Goal: Task Accomplishment & Management: Manage account settings

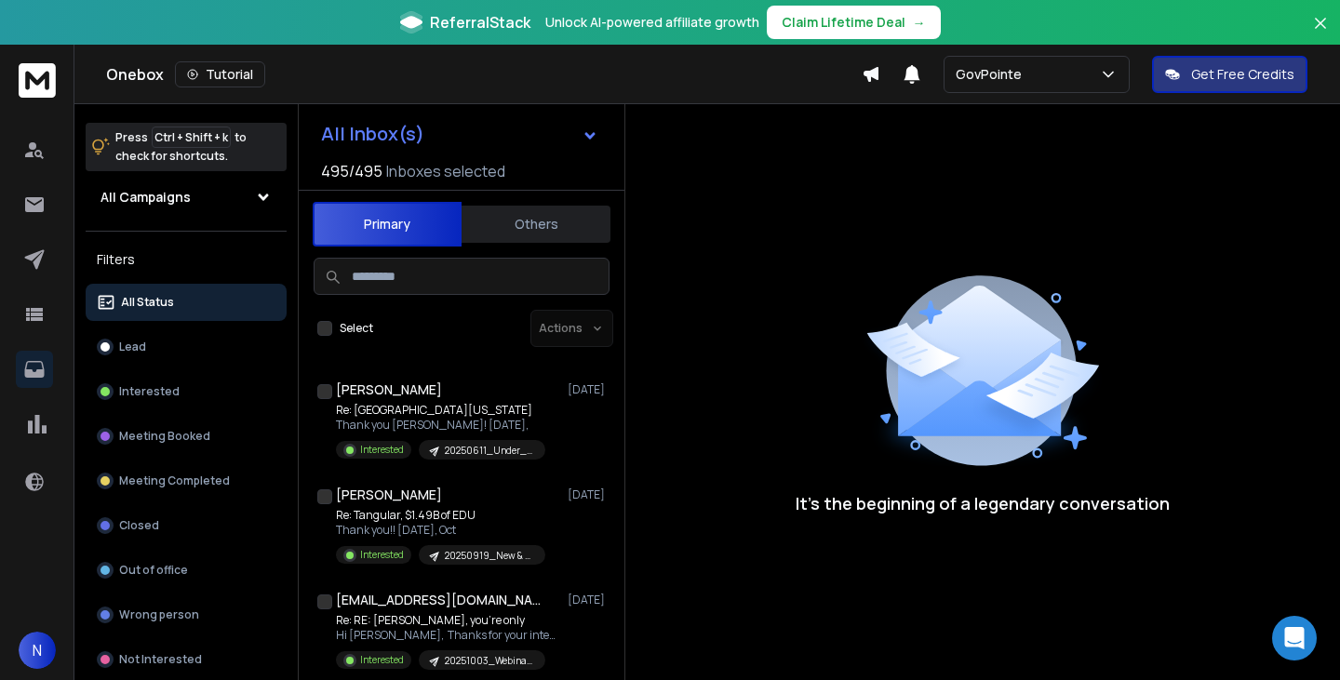
click at [1107, 119] on div "It’s the beginning of a legendary conversation" at bounding box center [982, 393] width 715 height 578
click at [30, 249] on icon at bounding box center [34, 259] width 22 height 22
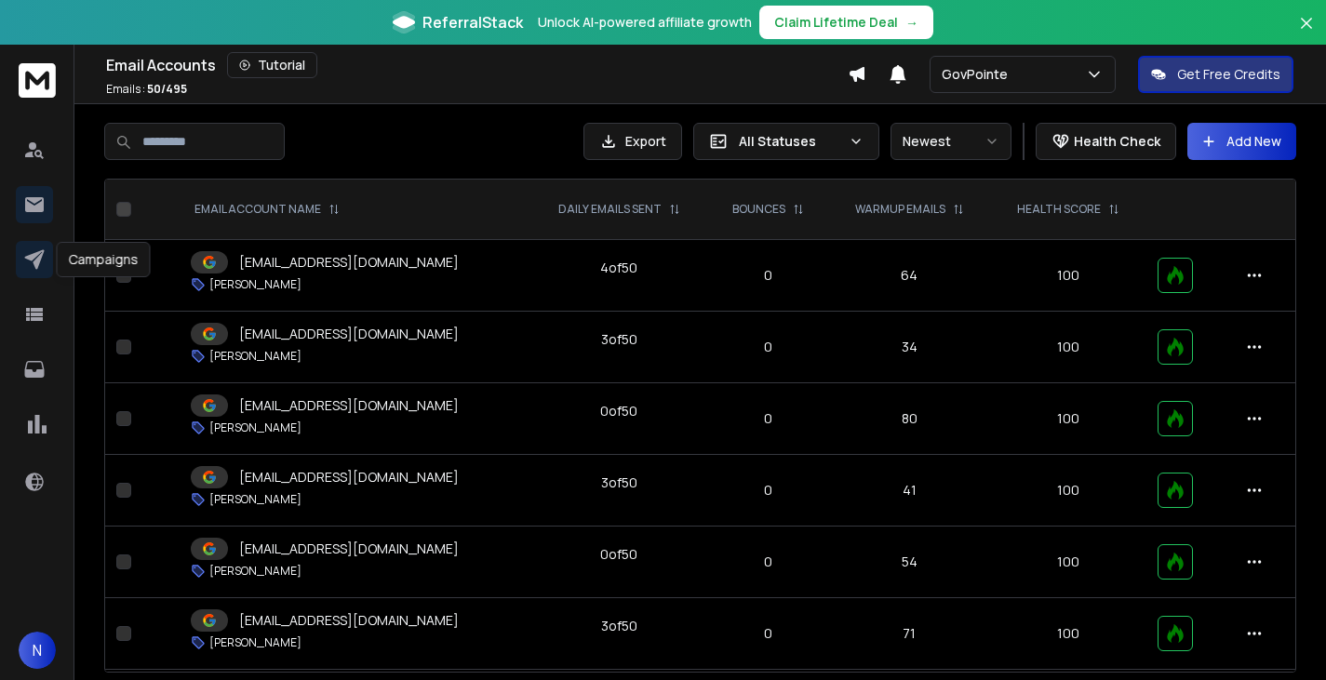
click at [44, 266] on icon at bounding box center [34, 259] width 22 height 22
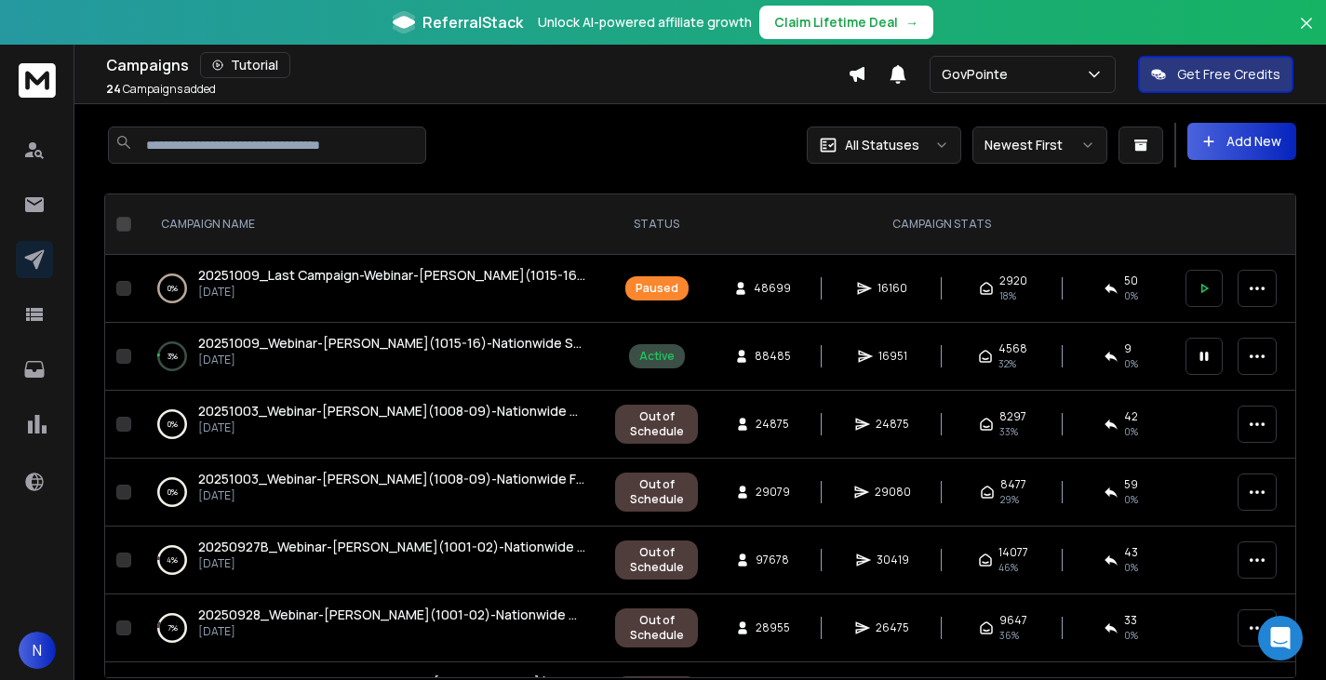
click at [330, 351] on span "20251009_Webinar-[PERSON_NAME](1015-16)-Nationwide Security Service Contracts" at bounding box center [465, 343] width 534 height 18
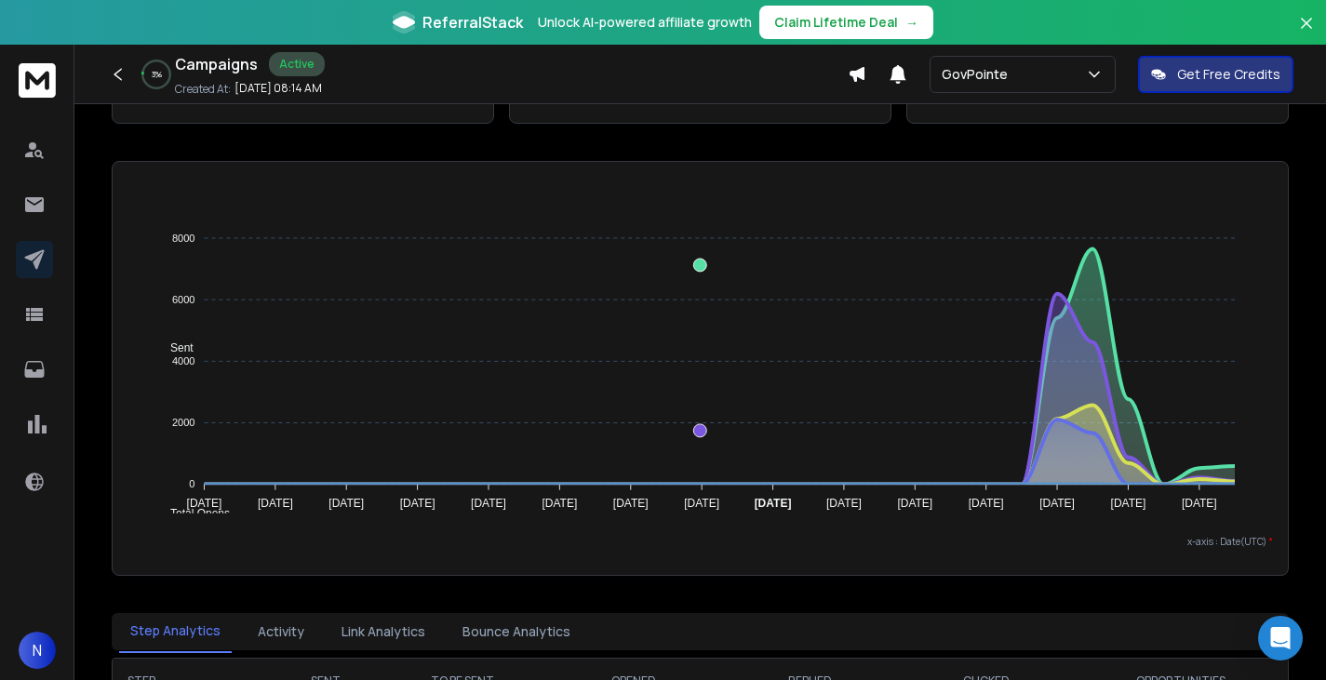
scroll to position [353, 0]
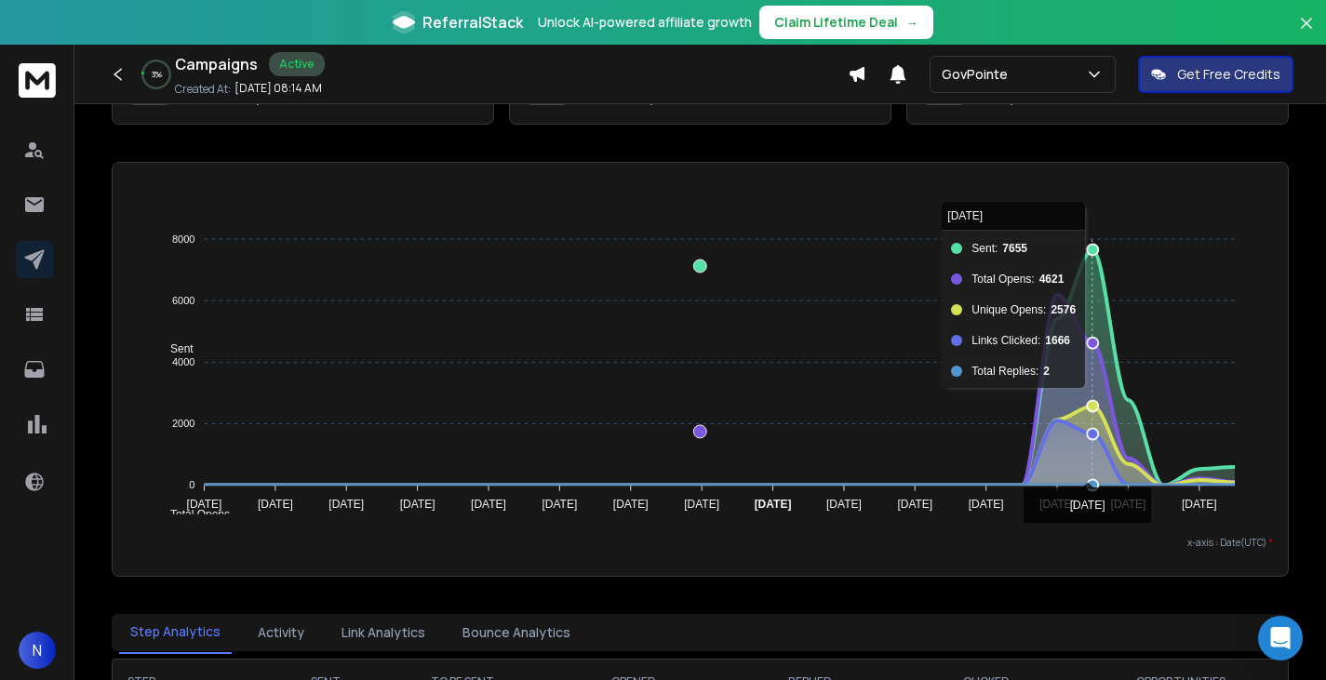
click at [1091, 248] on foreignobject "Sent Total Opens Unique Opens Links Clicked Total Replies" at bounding box center [700, 352] width 1088 height 326
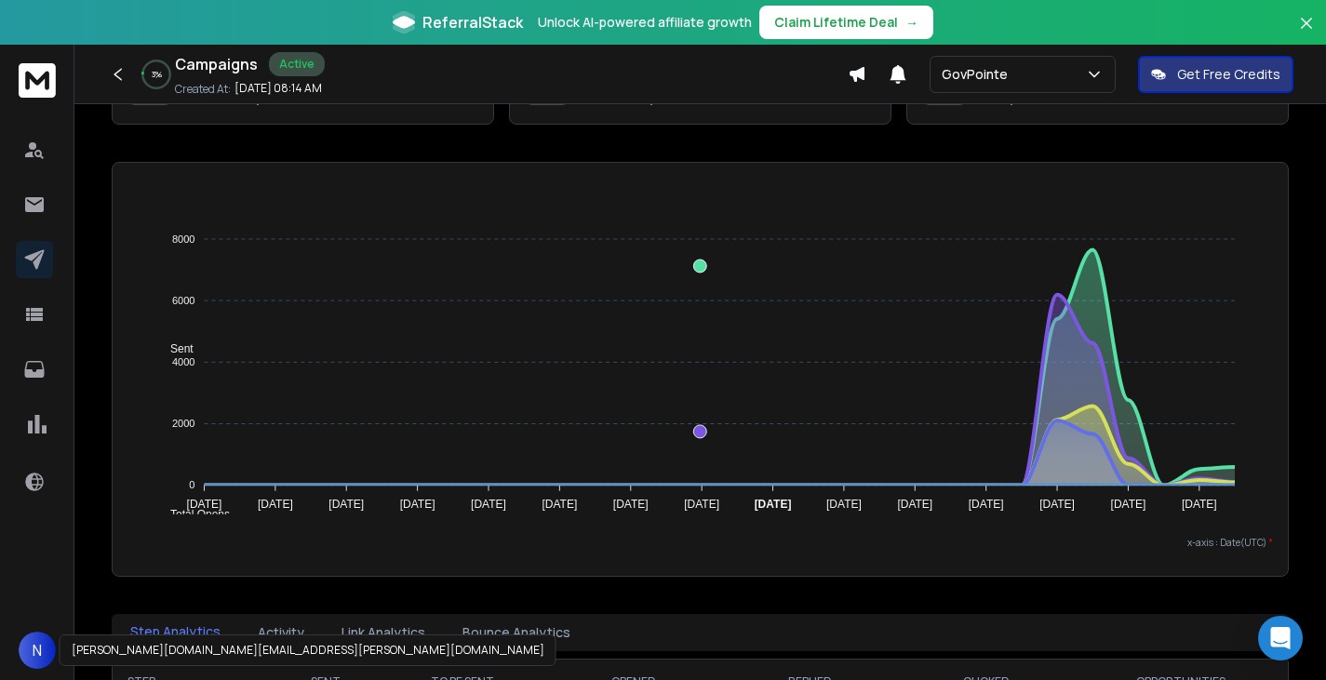
click at [31, 660] on span "N" at bounding box center [37, 650] width 37 height 37
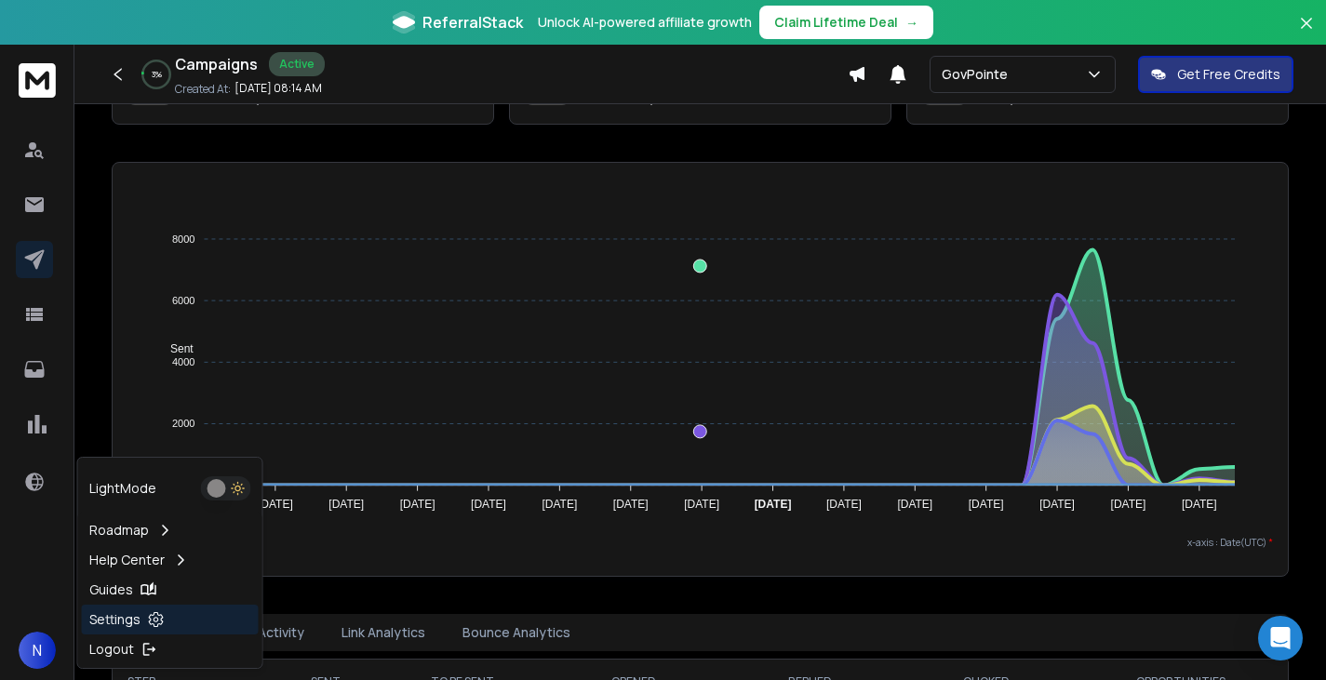
click at [140, 613] on div "Settings" at bounding box center [170, 620] width 177 height 30
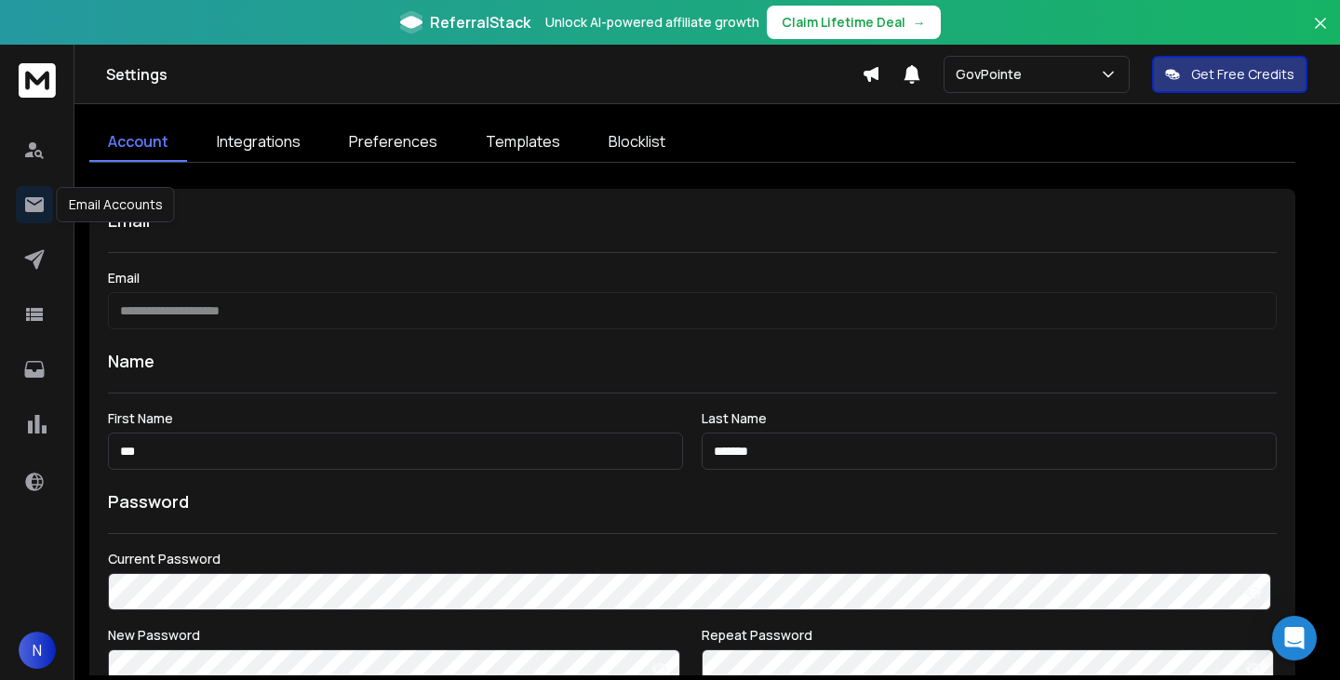
click at [32, 205] on icon at bounding box center [34, 204] width 19 height 15
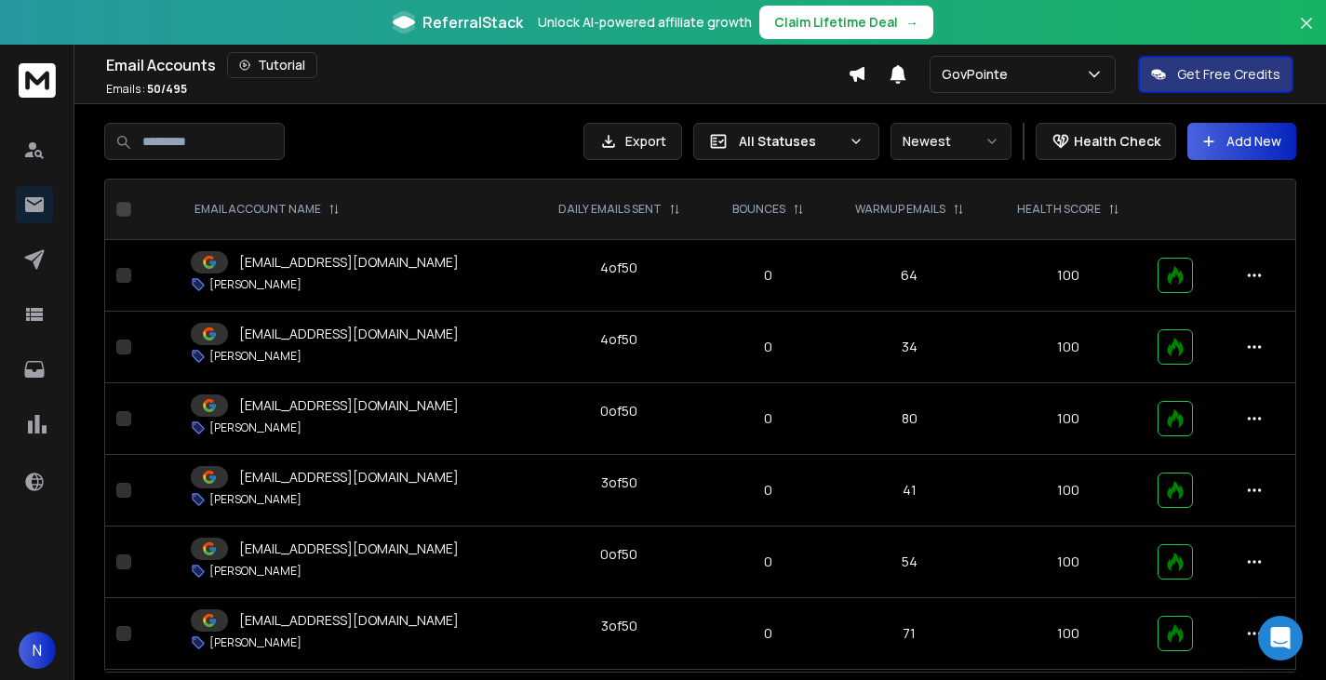
click at [760, 142] on p "All Statuses" at bounding box center [790, 141] width 102 height 19
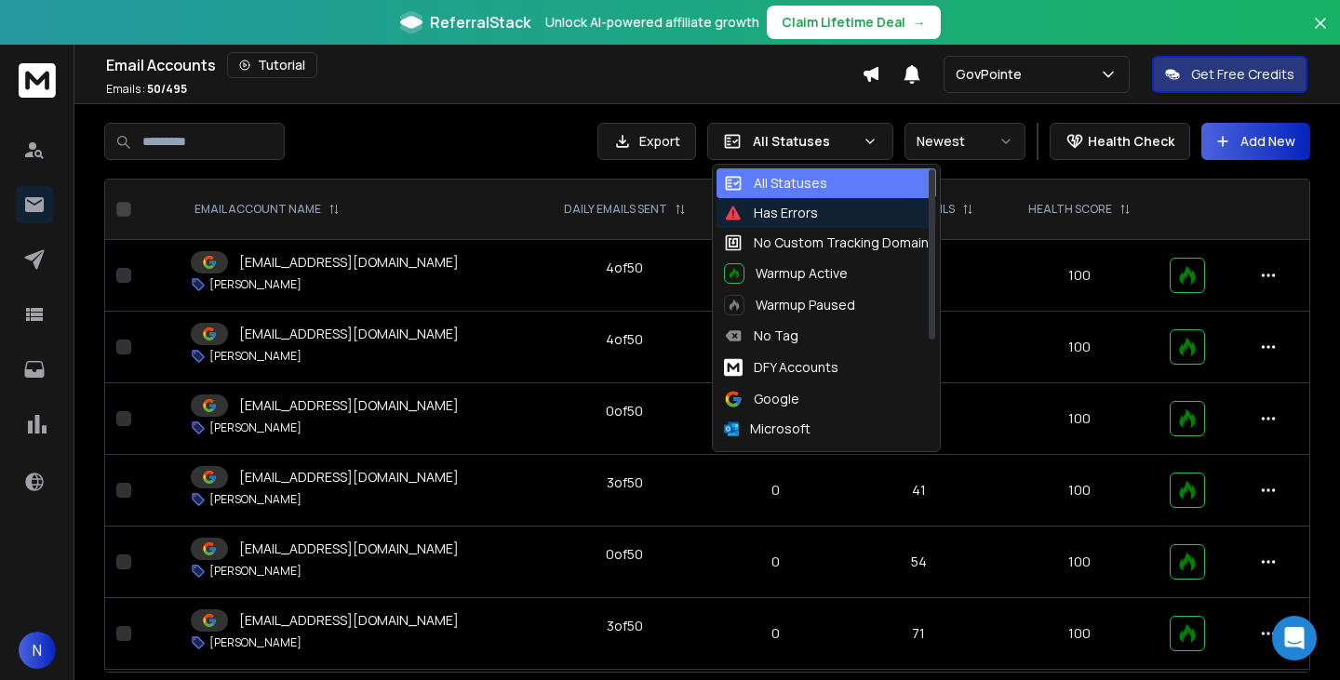
click at [816, 208] on div "Has Errors" at bounding box center [826, 213] width 220 height 30
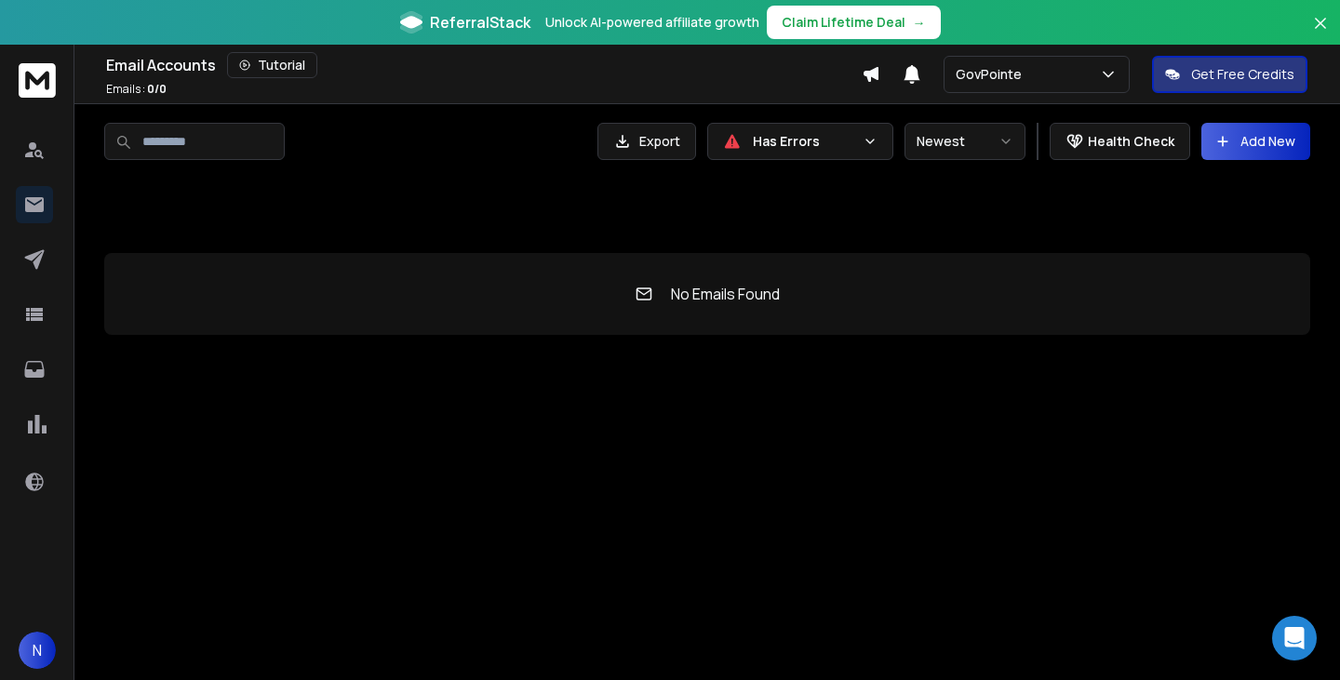
click at [768, 156] on div "Has Errors" at bounding box center [800, 141] width 186 height 37
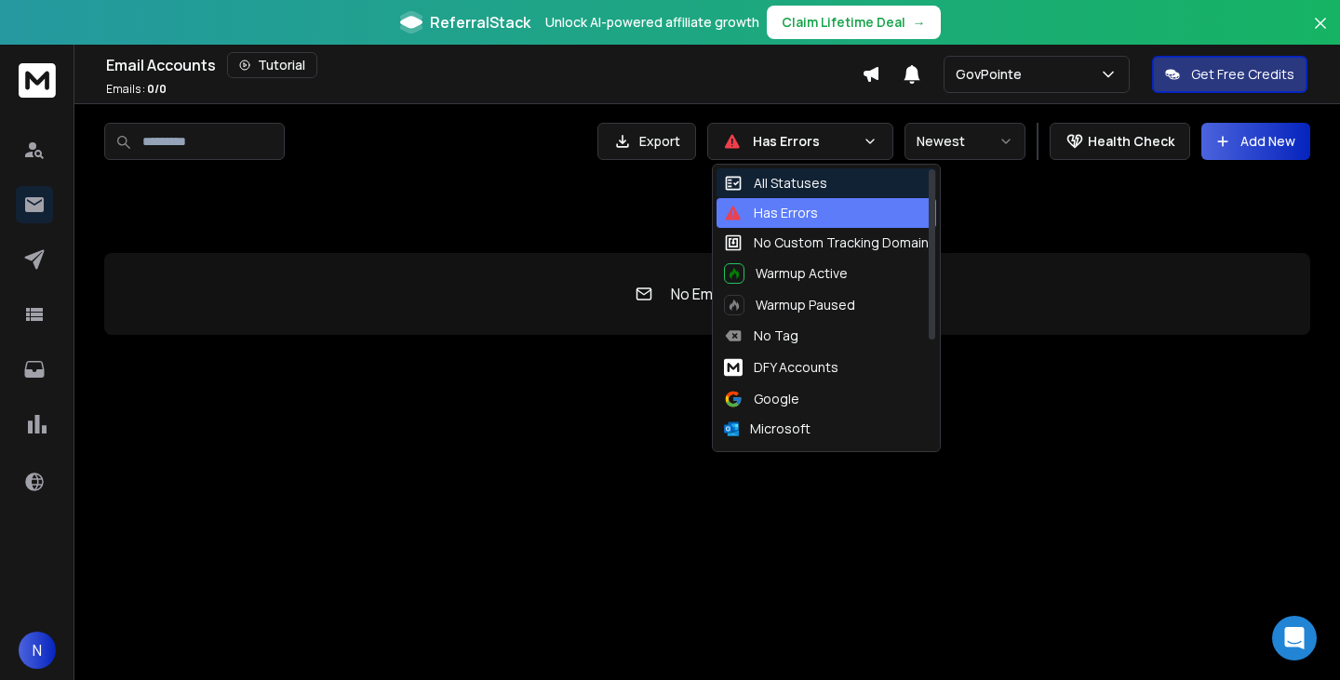
click at [827, 185] on div "All Statuses" at bounding box center [826, 183] width 220 height 30
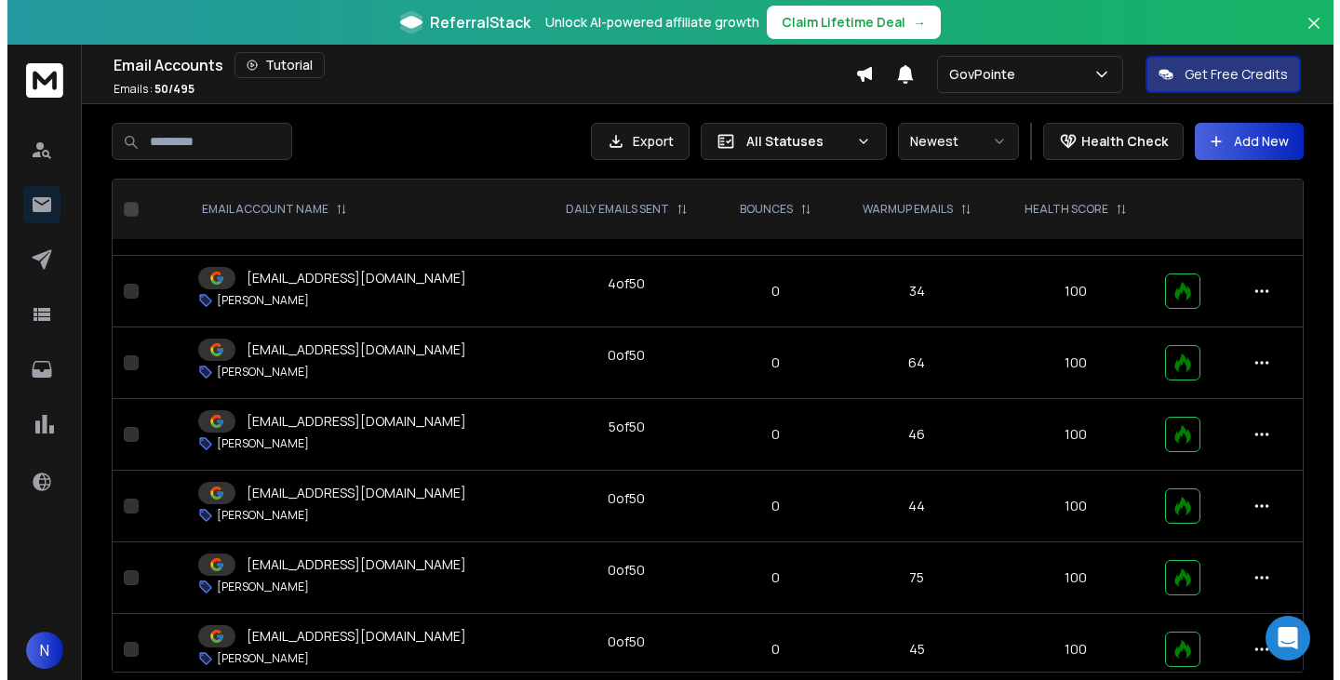
scroll to position [630, 0]
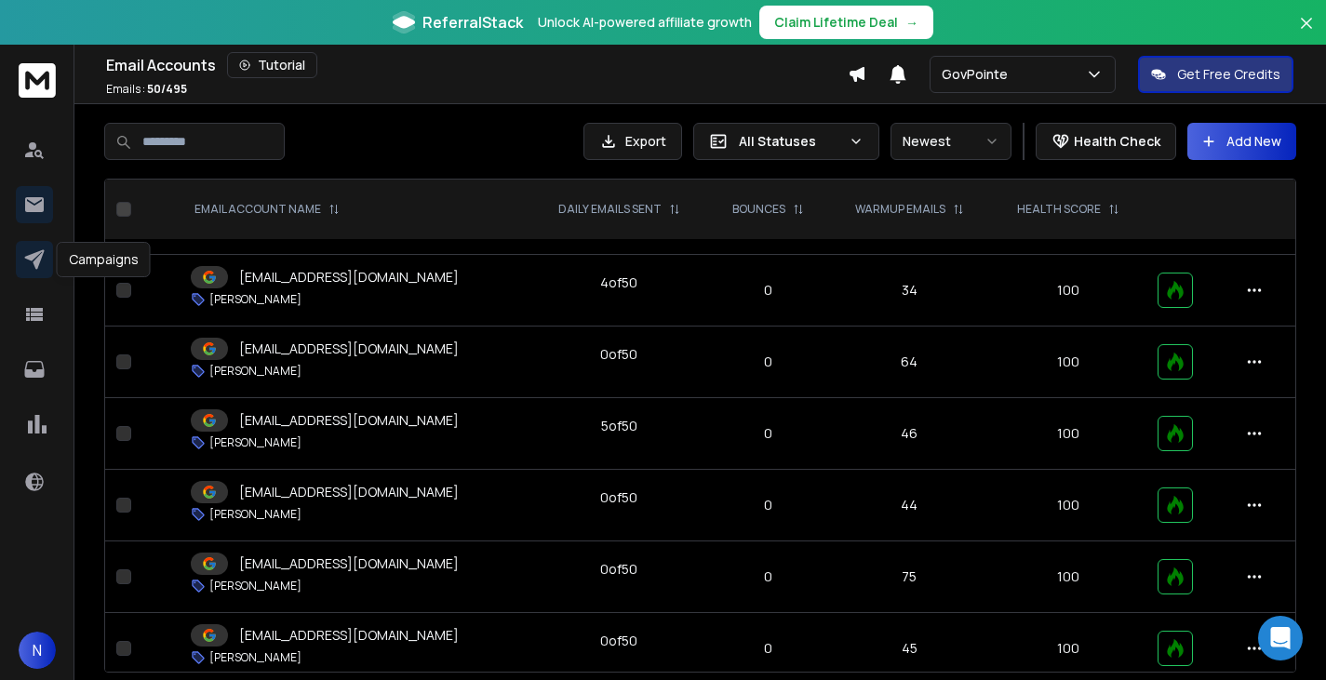
click at [29, 274] on link at bounding box center [34, 259] width 37 height 37
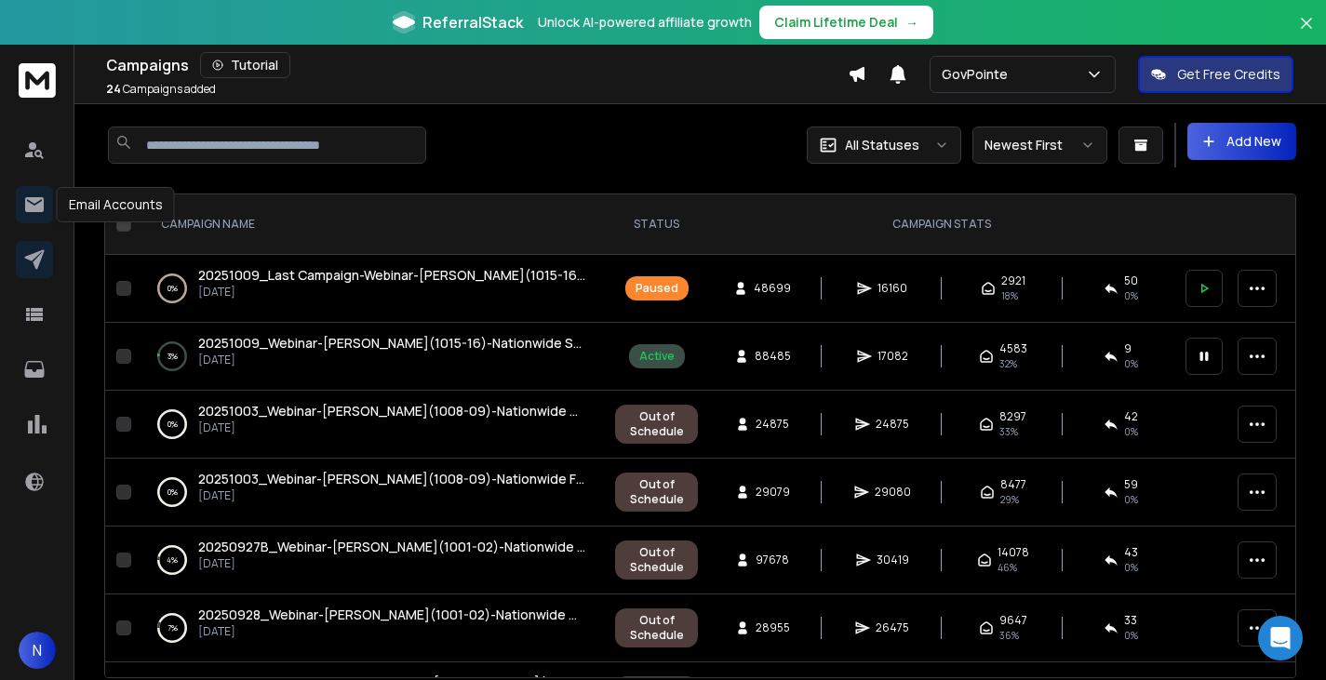
click at [35, 201] on icon at bounding box center [34, 204] width 19 height 15
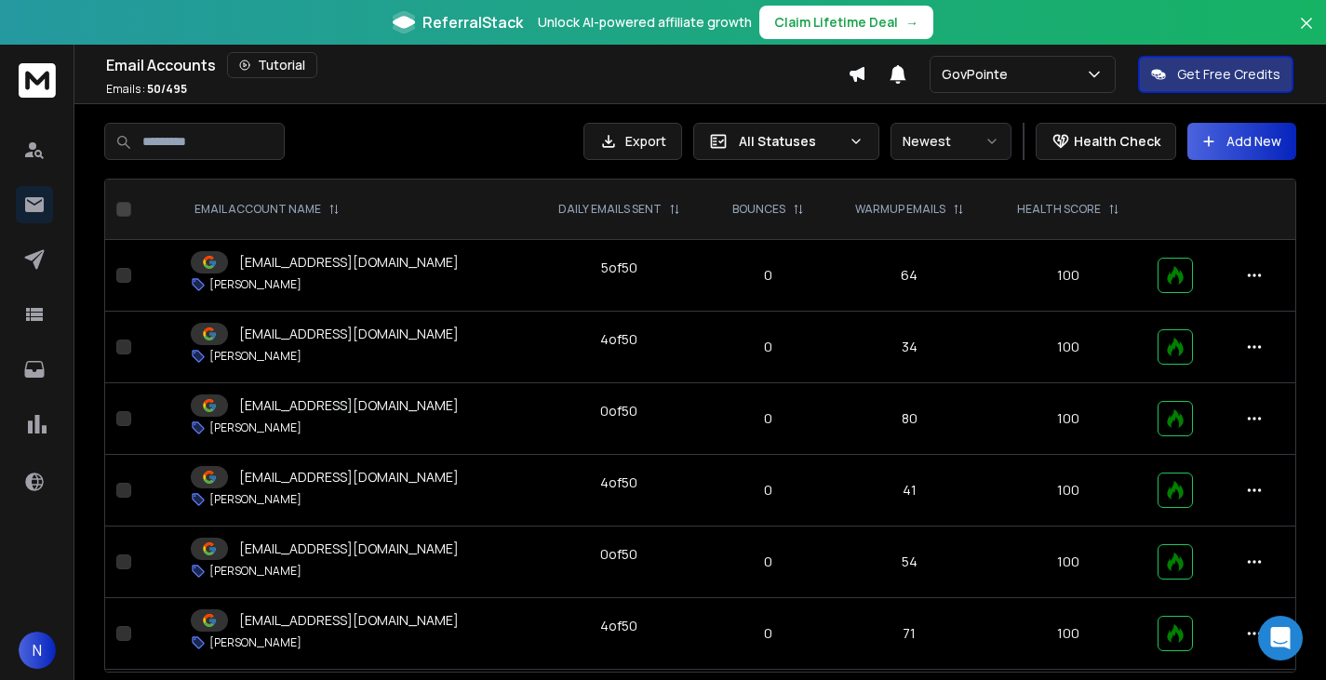
click at [806, 141] on p "All Statuses" at bounding box center [790, 141] width 102 height 19
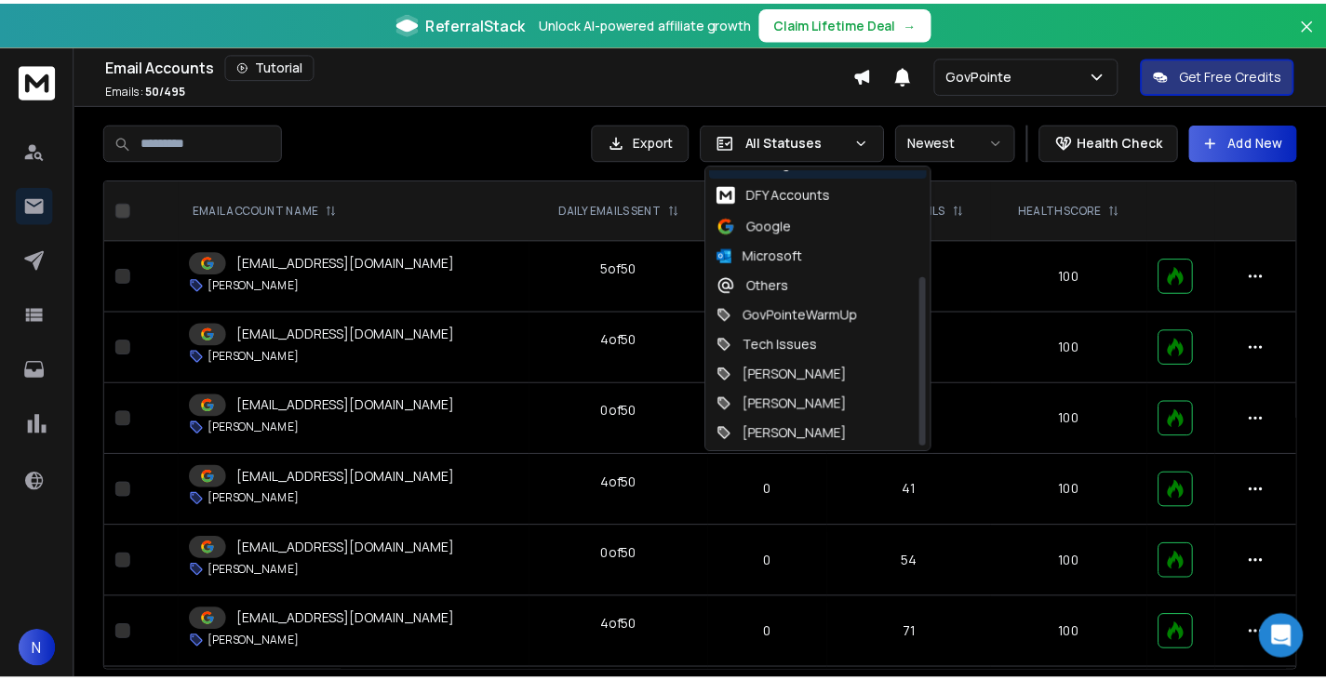
scroll to position [175, 0]
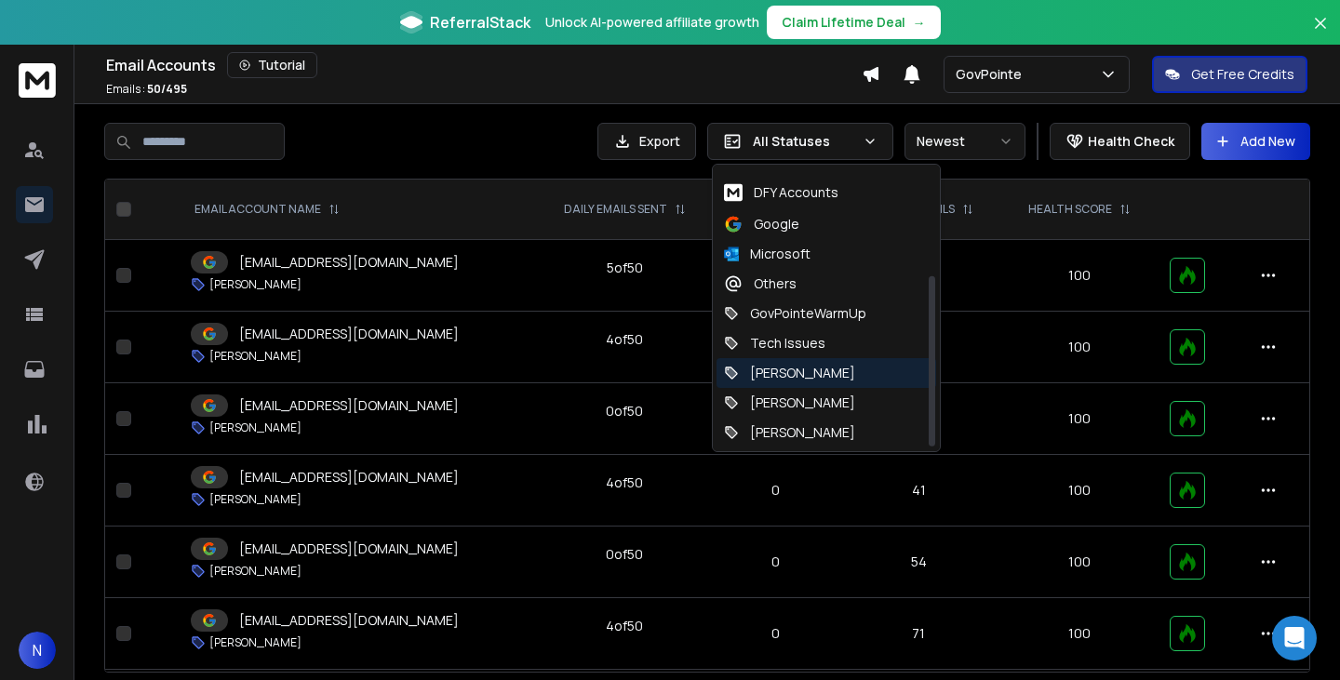
click at [833, 376] on div "[PERSON_NAME]" at bounding box center [789, 373] width 131 height 19
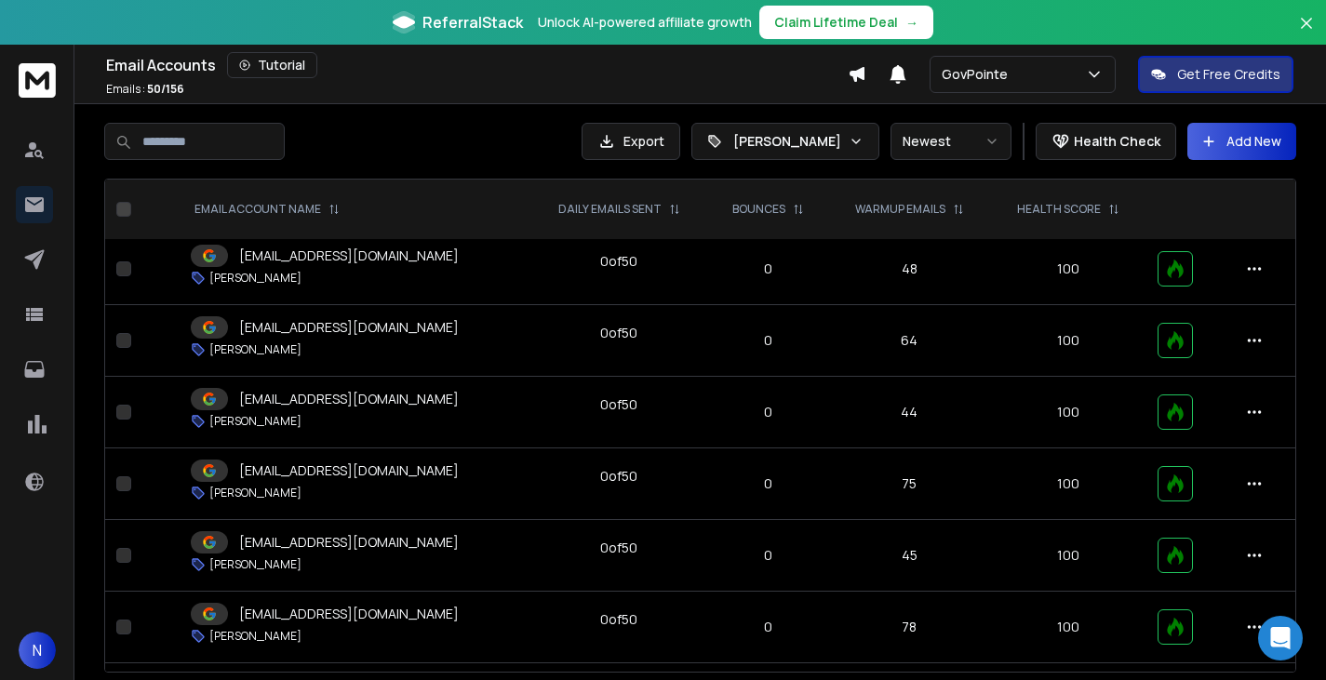
scroll to position [0, 0]
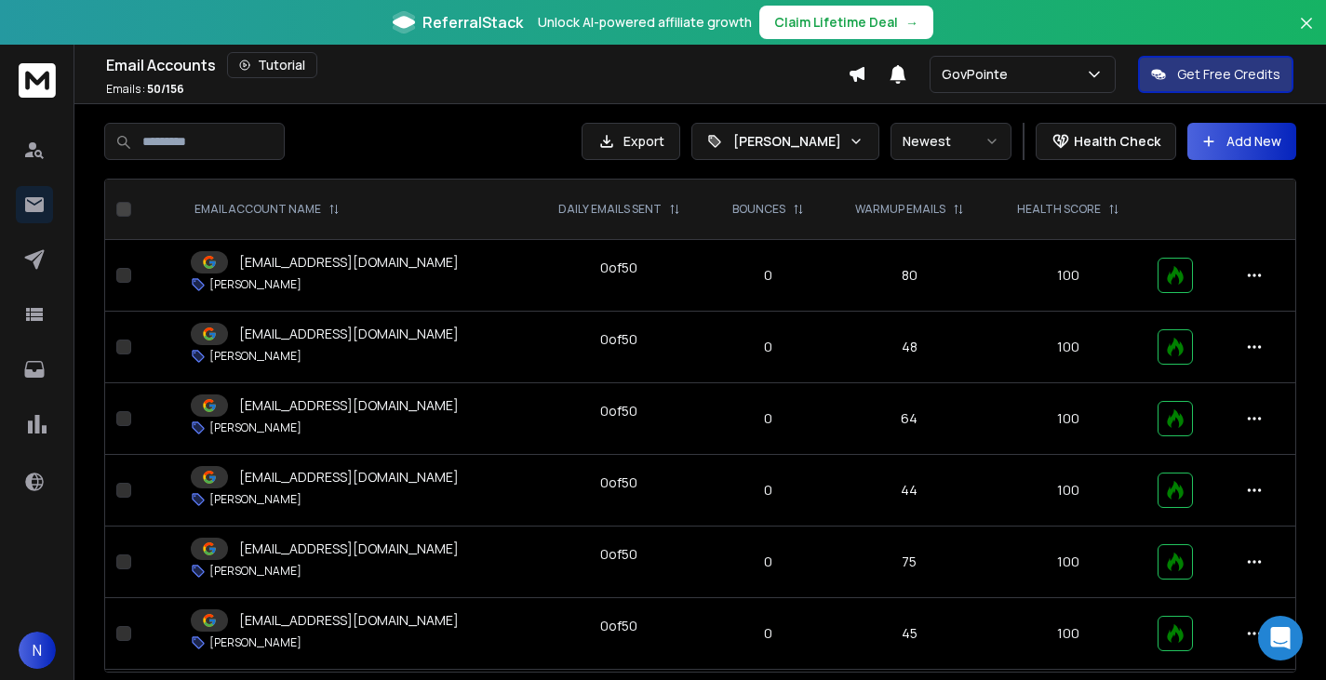
click at [1108, 212] on icon at bounding box center [1113, 209] width 11 height 11
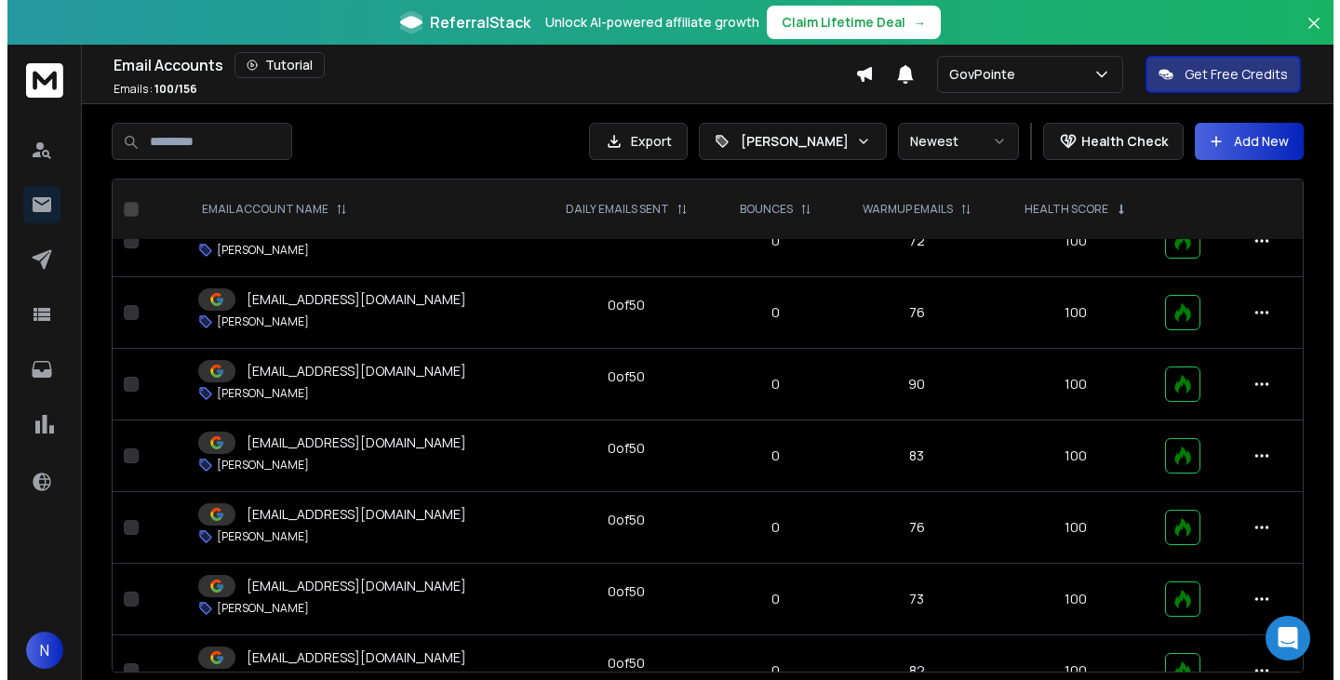
scroll to position [5194, 0]
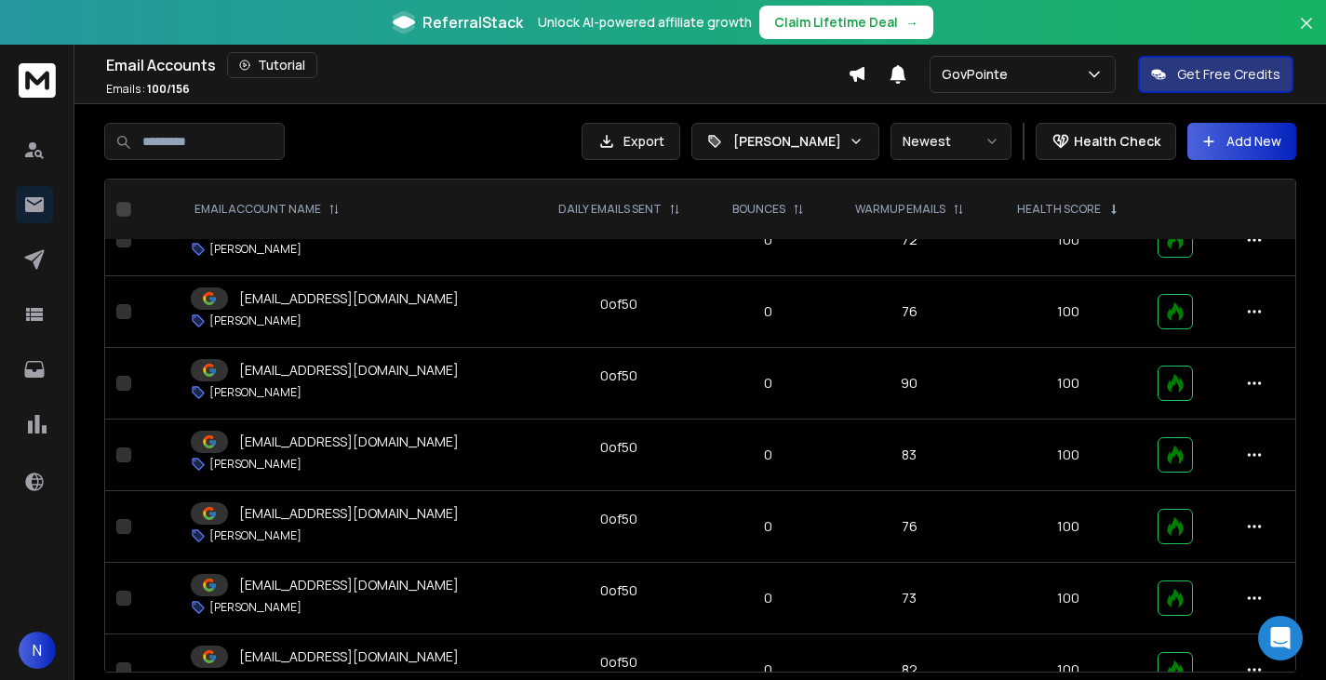
click at [773, 138] on p "[PERSON_NAME]" at bounding box center [787, 141] width 108 height 19
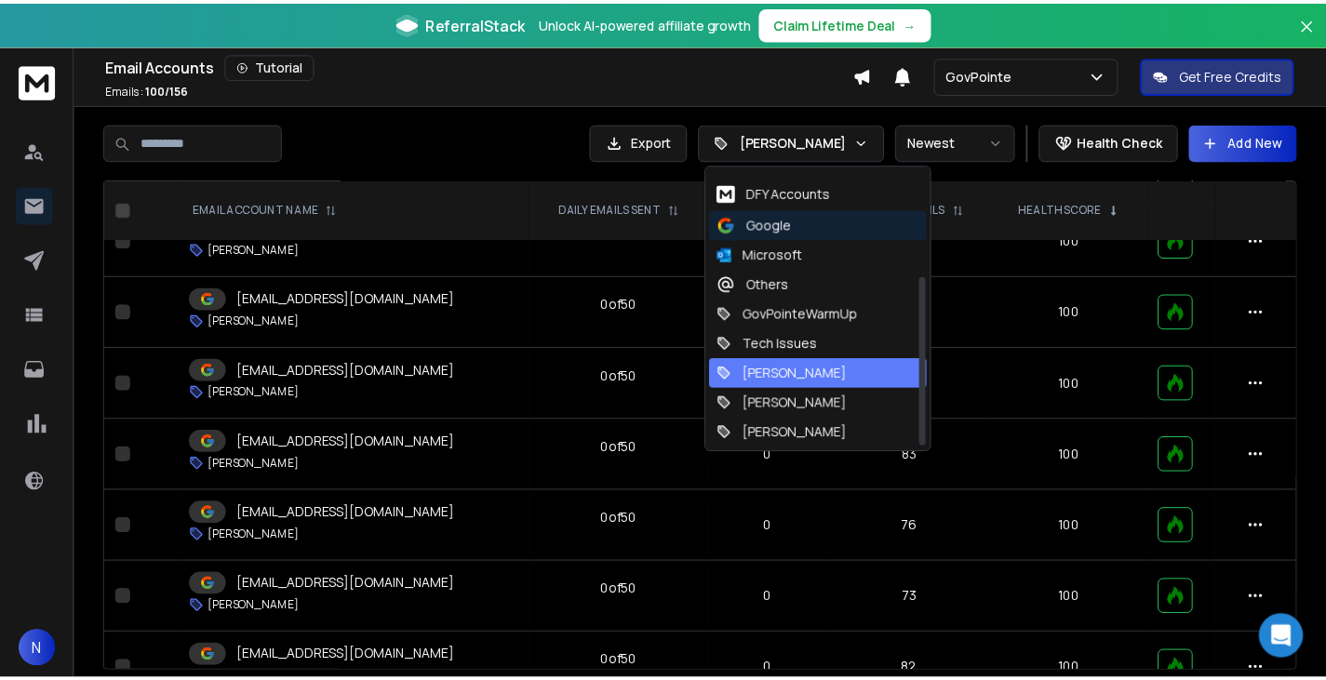
scroll to position [175, 0]
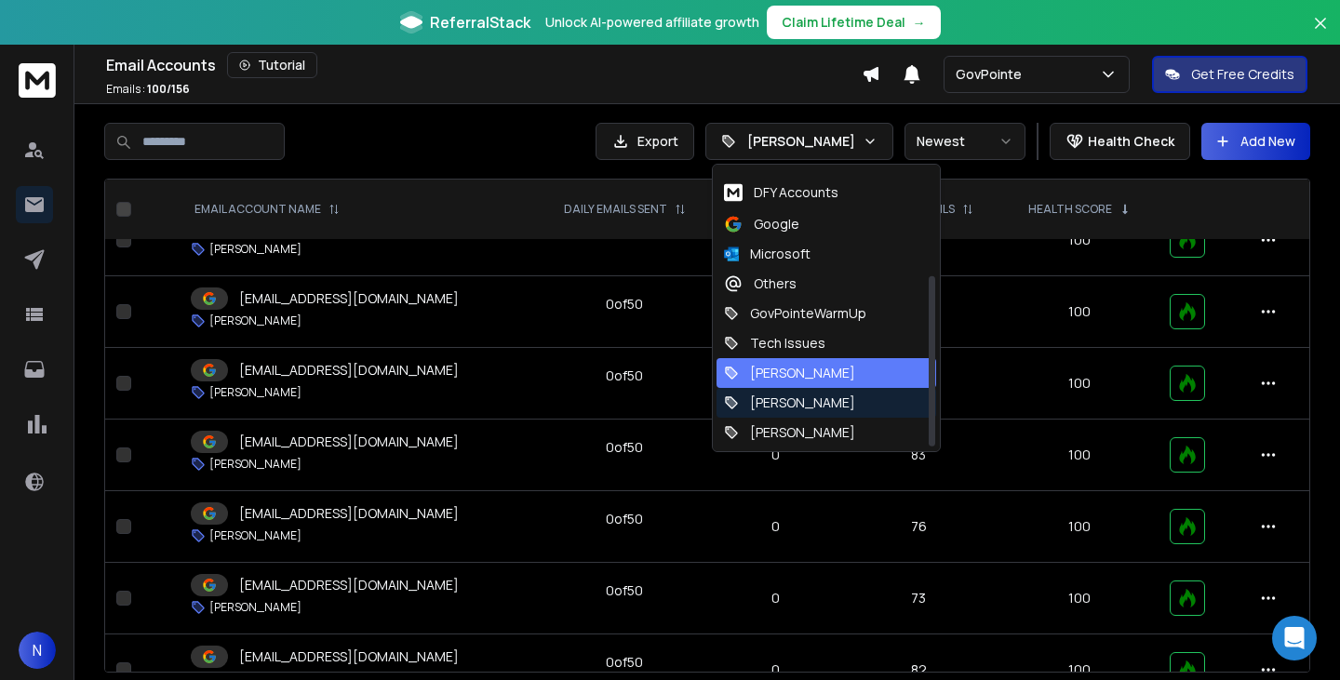
click at [815, 411] on div "[PERSON_NAME]" at bounding box center [789, 403] width 131 height 19
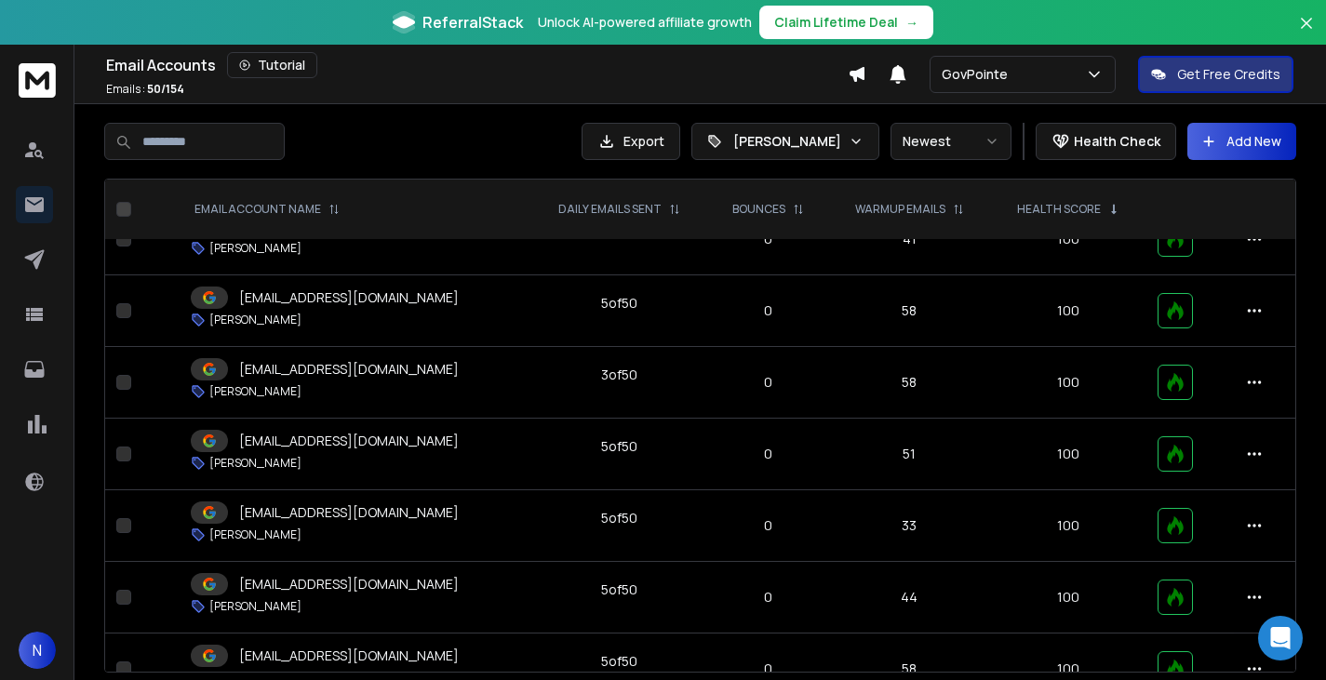
scroll to position [2188, 0]
